Goal: Task Accomplishment & Management: Manage account settings

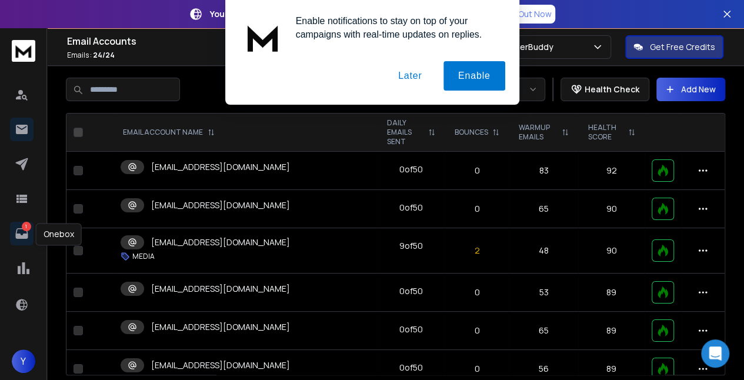
click at [20, 228] on icon at bounding box center [22, 233] width 14 height 14
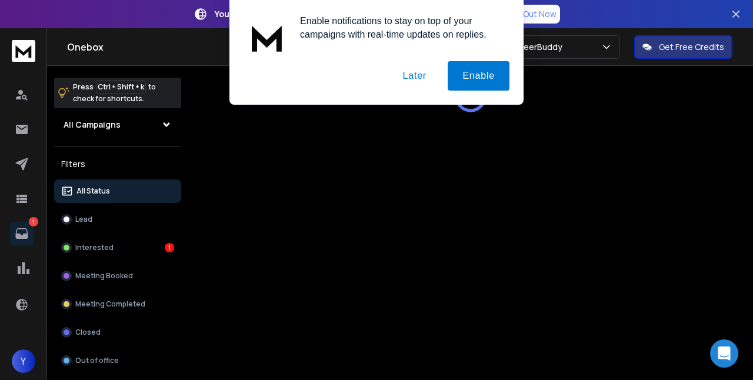
click at [415, 74] on button "Later" at bounding box center [414, 75] width 53 height 29
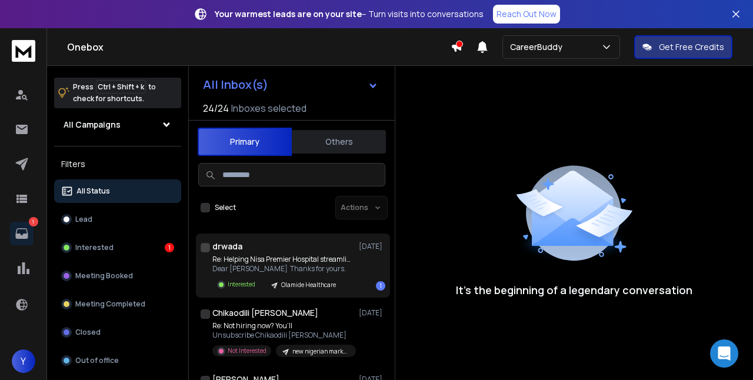
click at [309, 263] on p "Re: Helping Nisa Premier Hospital streamline" at bounding box center [282, 259] width 141 height 9
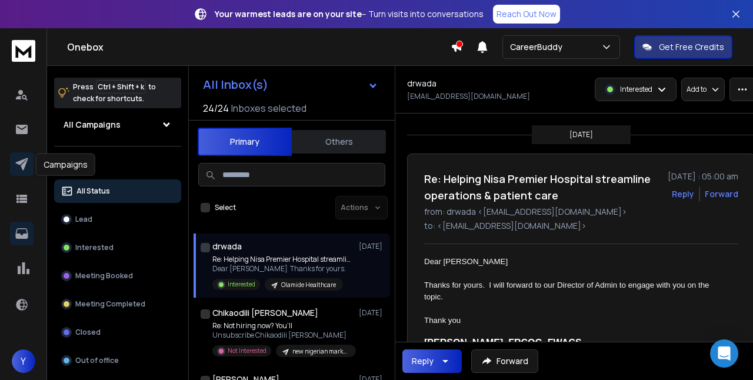
click at [24, 161] on icon at bounding box center [21, 164] width 12 height 12
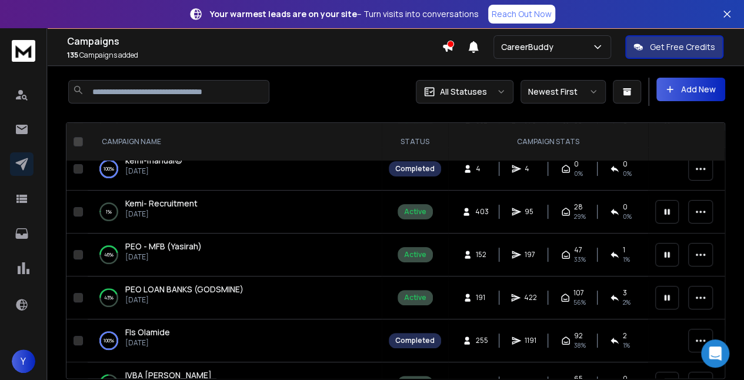
scroll to position [145, 0]
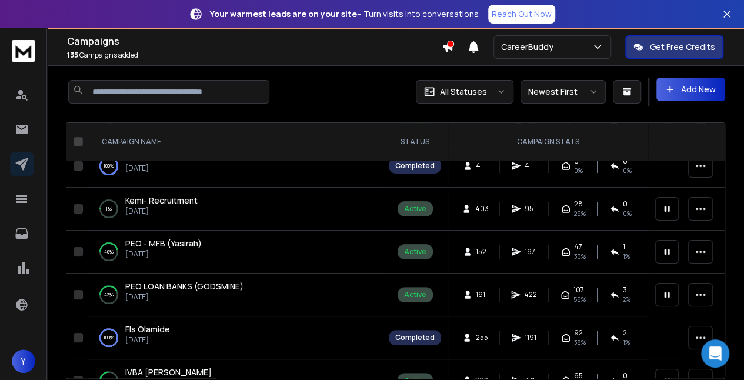
click at [264, 239] on div "46 % PEO - MFB ([GEOGRAPHIC_DATA]) [DATE]" at bounding box center [234, 252] width 271 height 28
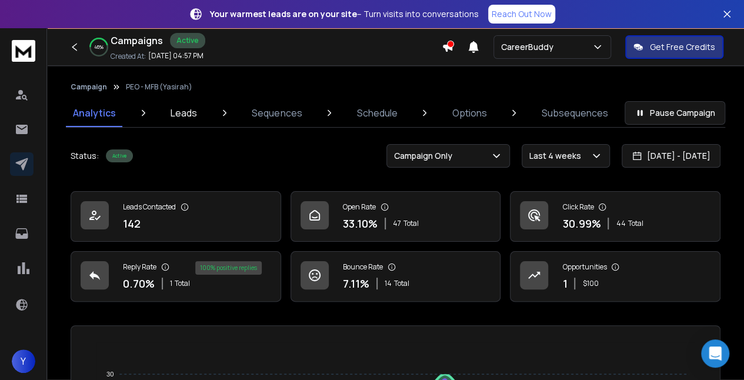
click at [193, 115] on p "Leads" at bounding box center [184, 113] width 26 height 14
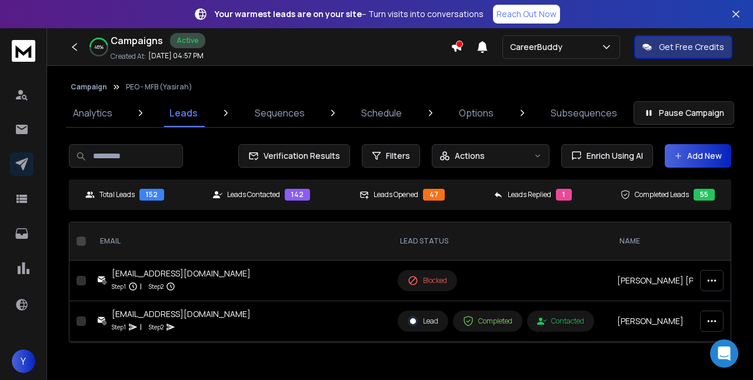
click at [687, 151] on button "Add New" at bounding box center [698, 156] width 66 height 24
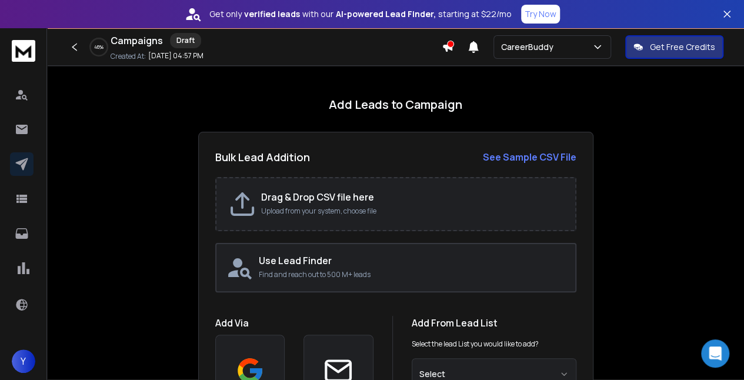
click at [444, 208] on p "Upload from your system, choose file" at bounding box center [412, 210] width 302 height 9
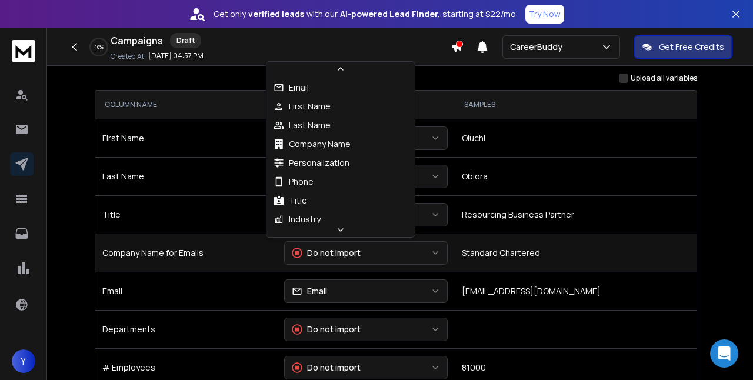
scroll to position [118, 0]
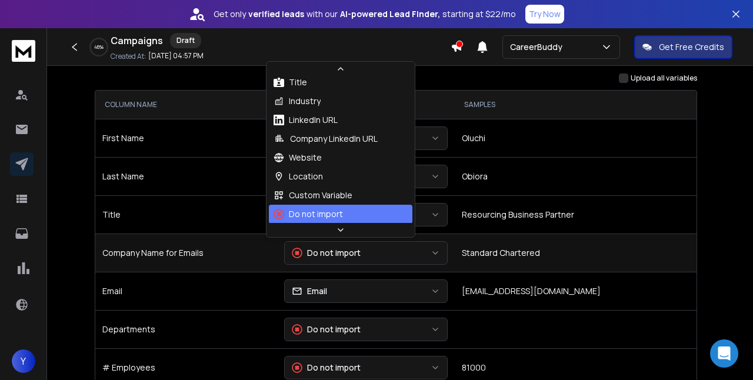
click at [433, 252] on icon "button" at bounding box center [435, 253] width 5 height 2
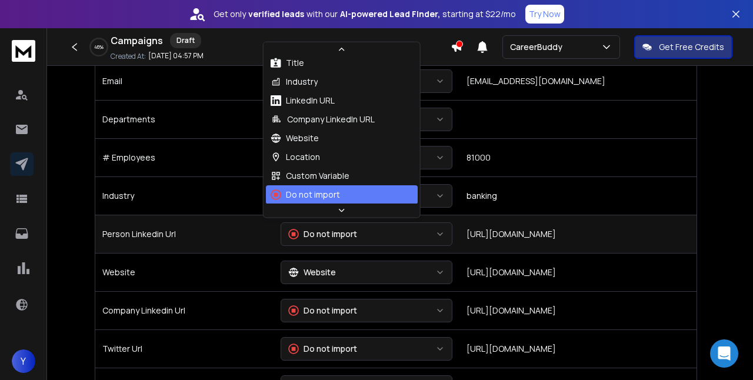
click at [435, 234] on icon "button" at bounding box center [439, 233] width 9 height 9
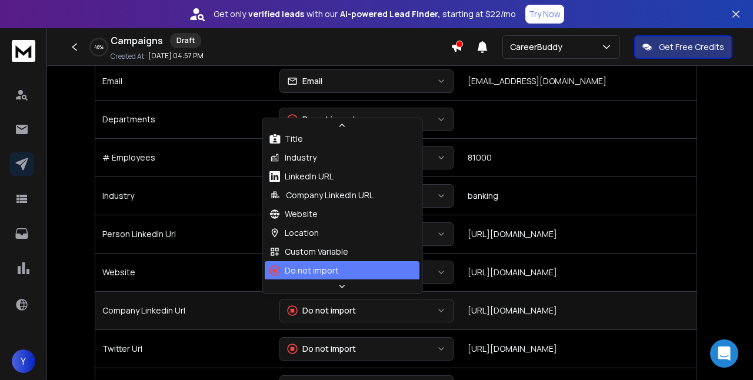
click at [439, 309] on icon "button" at bounding box center [441, 310] width 5 height 2
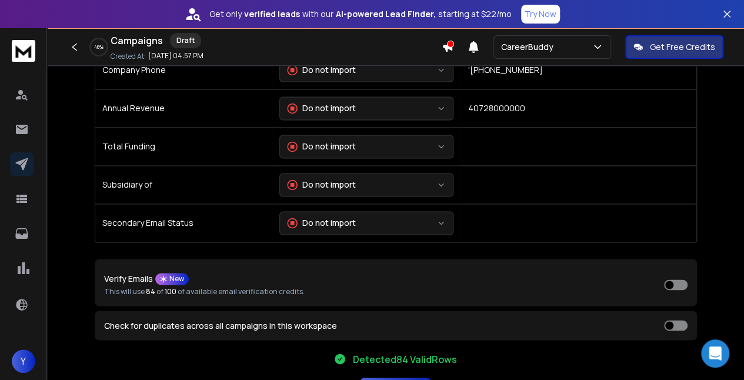
scroll to position [839, 0]
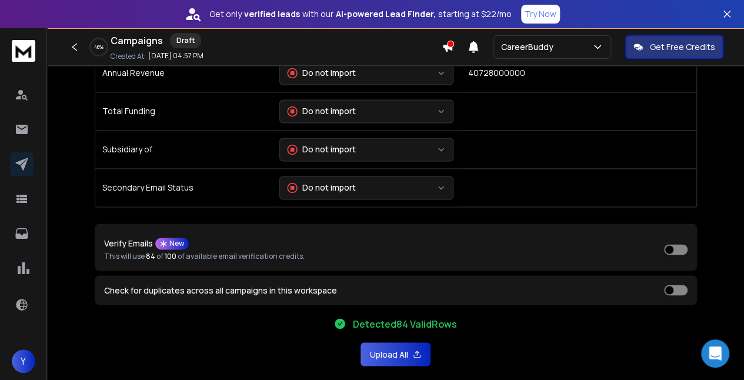
click at [399, 348] on button "Upload All" at bounding box center [396, 354] width 70 height 24
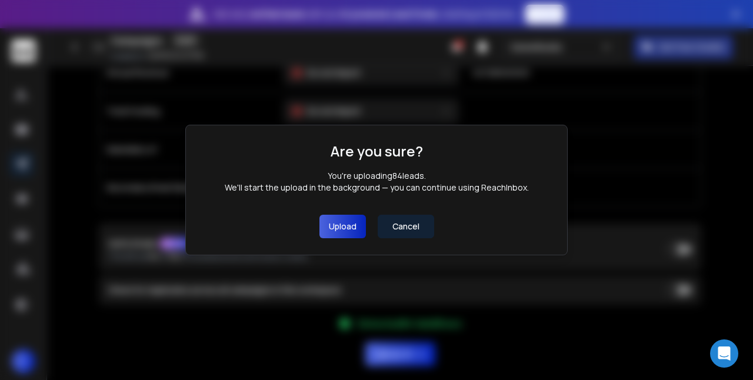
click at [400, 223] on button "Cancel" at bounding box center [406, 227] width 56 height 24
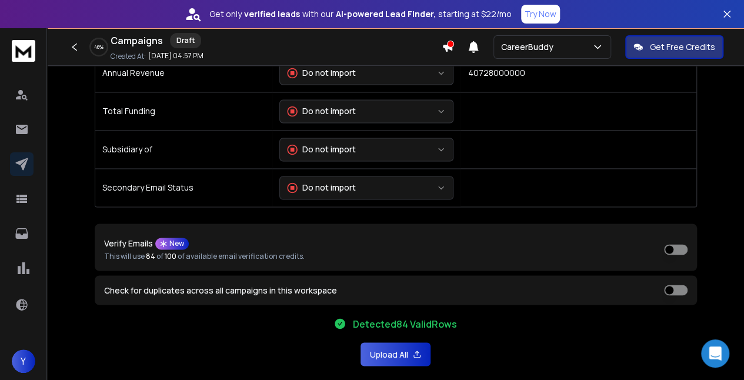
click at [383, 346] on button "Upload All" at bounding box center [396, 354] width 70 height 24
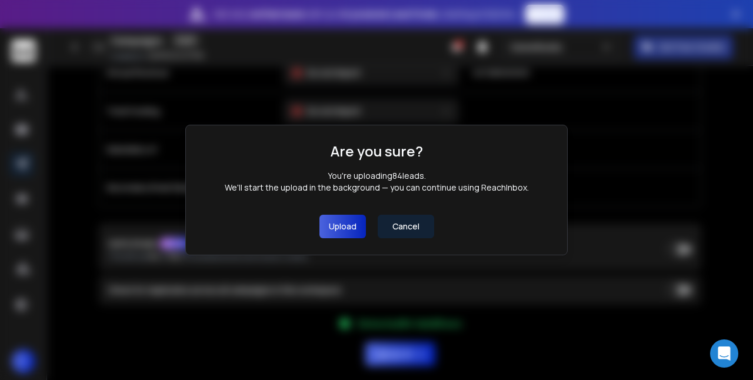
click at [341, 234] on button "Upload" at bounding box center [342, 227] width 46 height 24
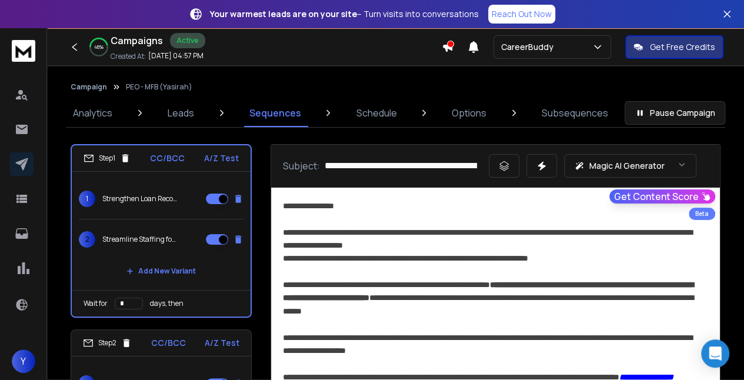
scroll to position [64, 0]
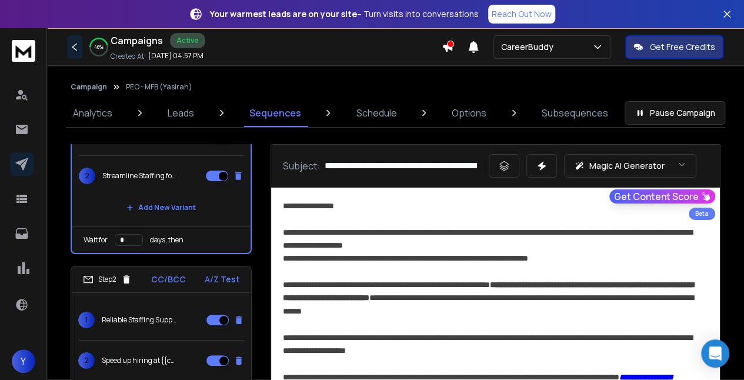
click at [72, 49] on icon at bounding box center [74, 47] width 11 height 11
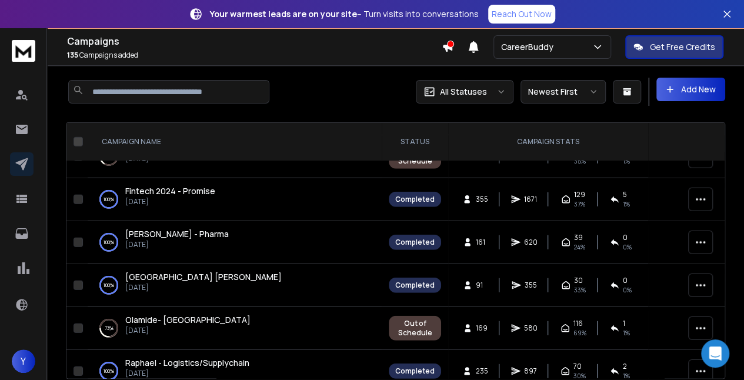
scroll to position [1545, 0]
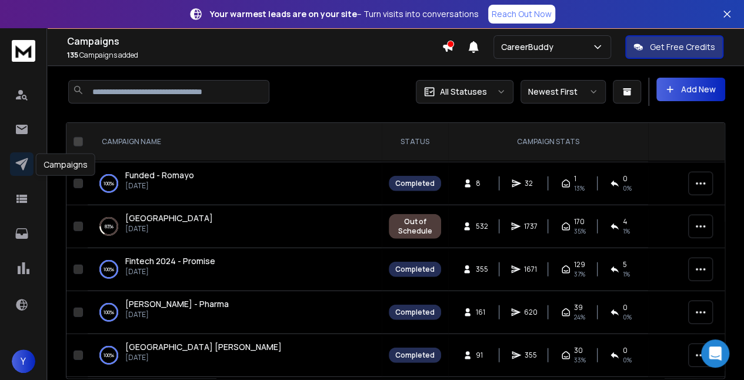
click at [15, 172] on link at bounding box center [22, 164] width 24 height 24
click at [28, 124] on link at bounding box center [22, 130] width 24 height 24
